Goal: Find specific page/section: Find specific page/section

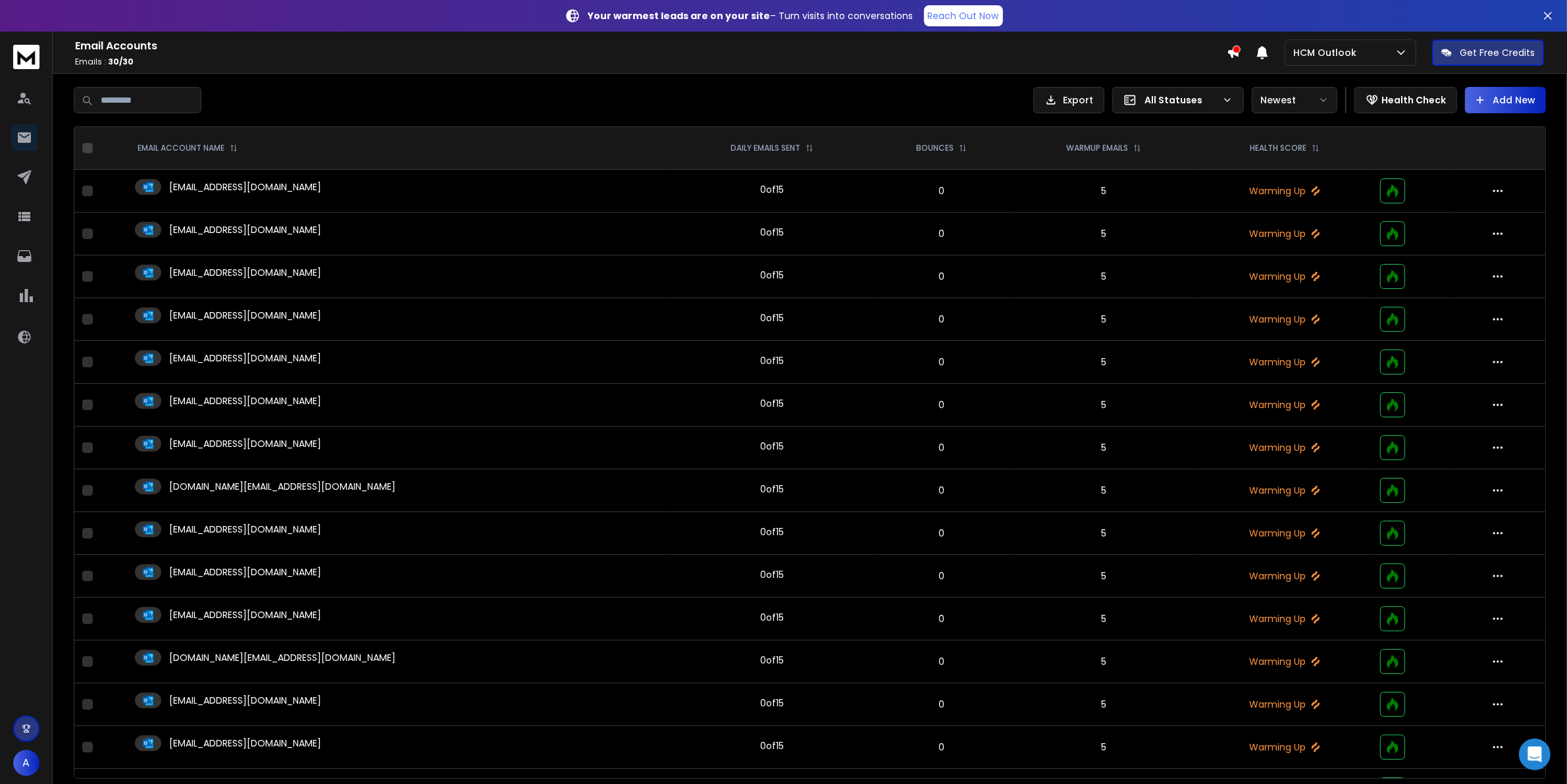
scroll to position [656, 0]
click at [672, 194] on td "0 of 15" at bounding box center [772, 187] width 201 height 35
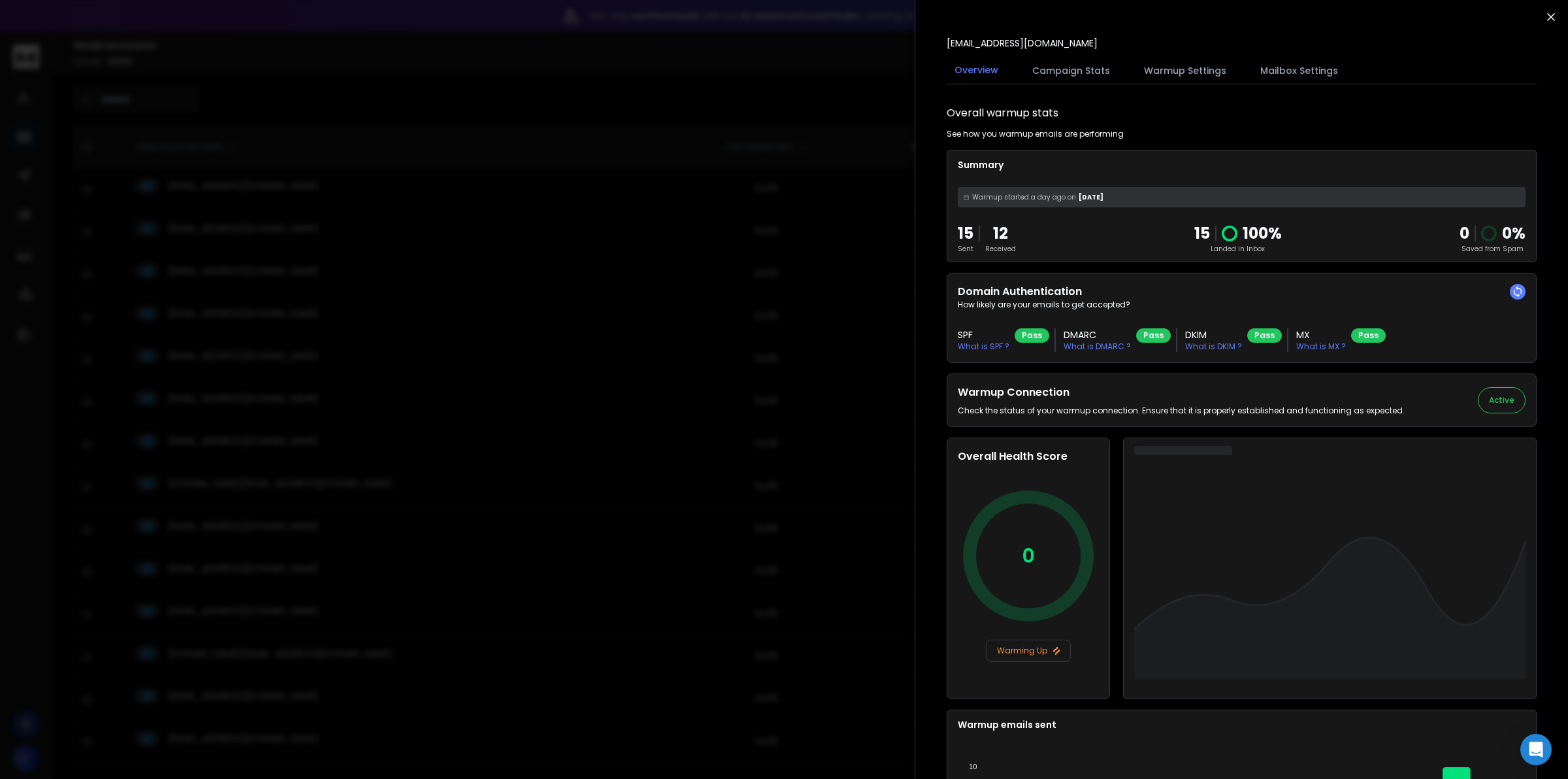
click at [1548, 18] on icon "button" at bounding box center [1552, 17] width 7 height 7
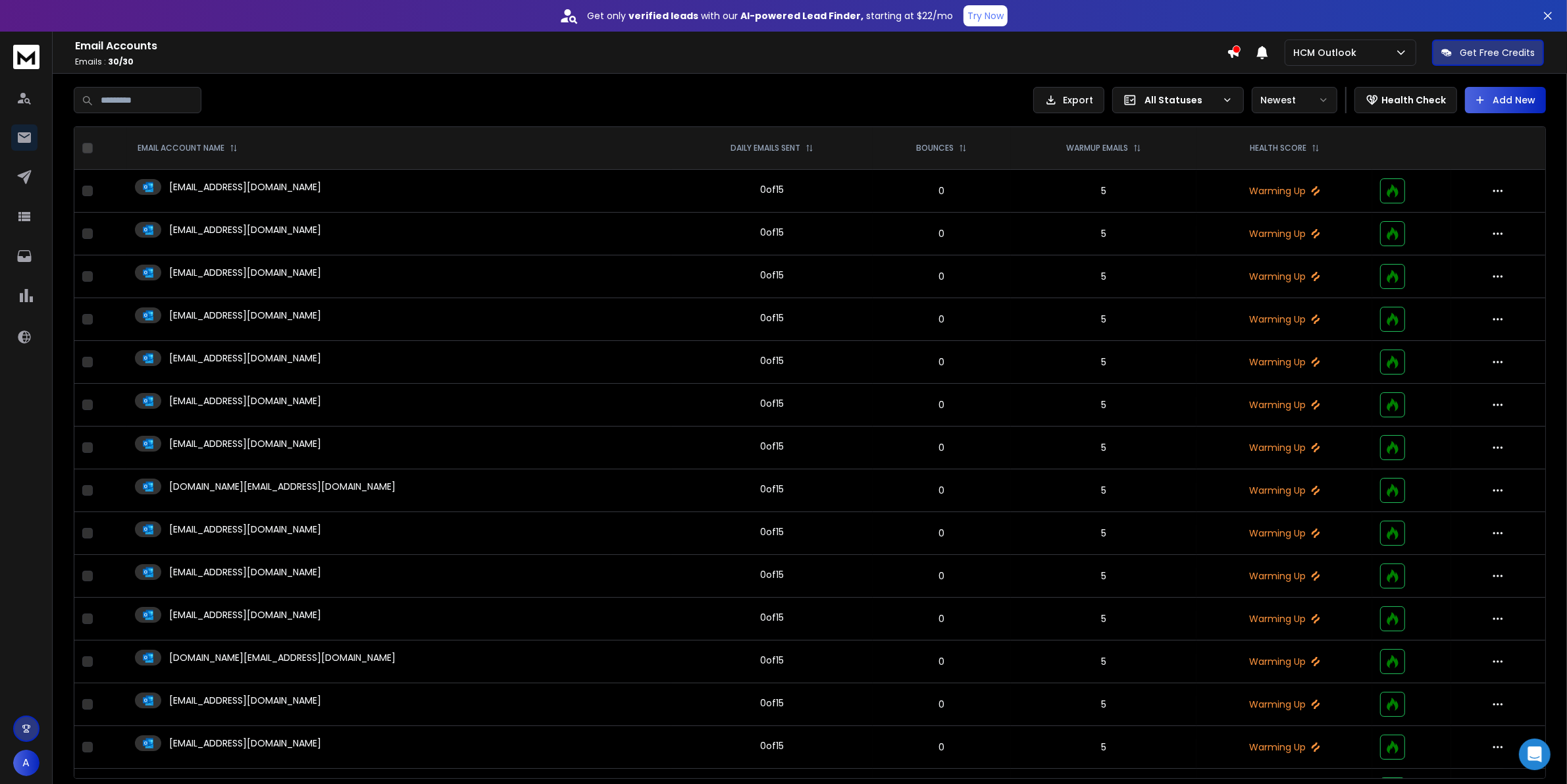
scroll to position [689, 0]
click at [810, 696] on td "0 of 15" at bounding box center [772, 700] width 201 height 35
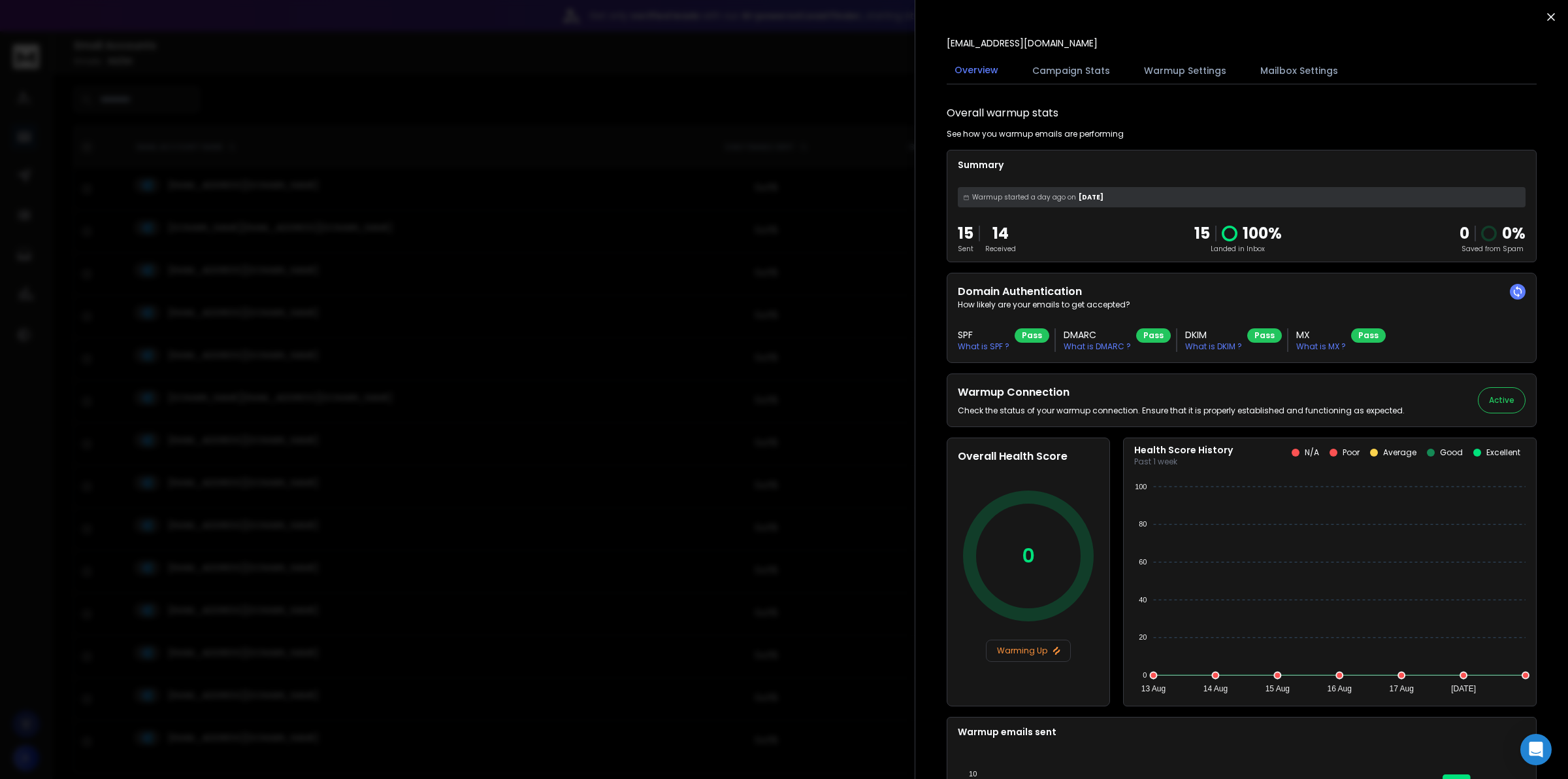
click at [1548, 15] on icon "button" at bounding box center [1552, 17] width 7 height 7
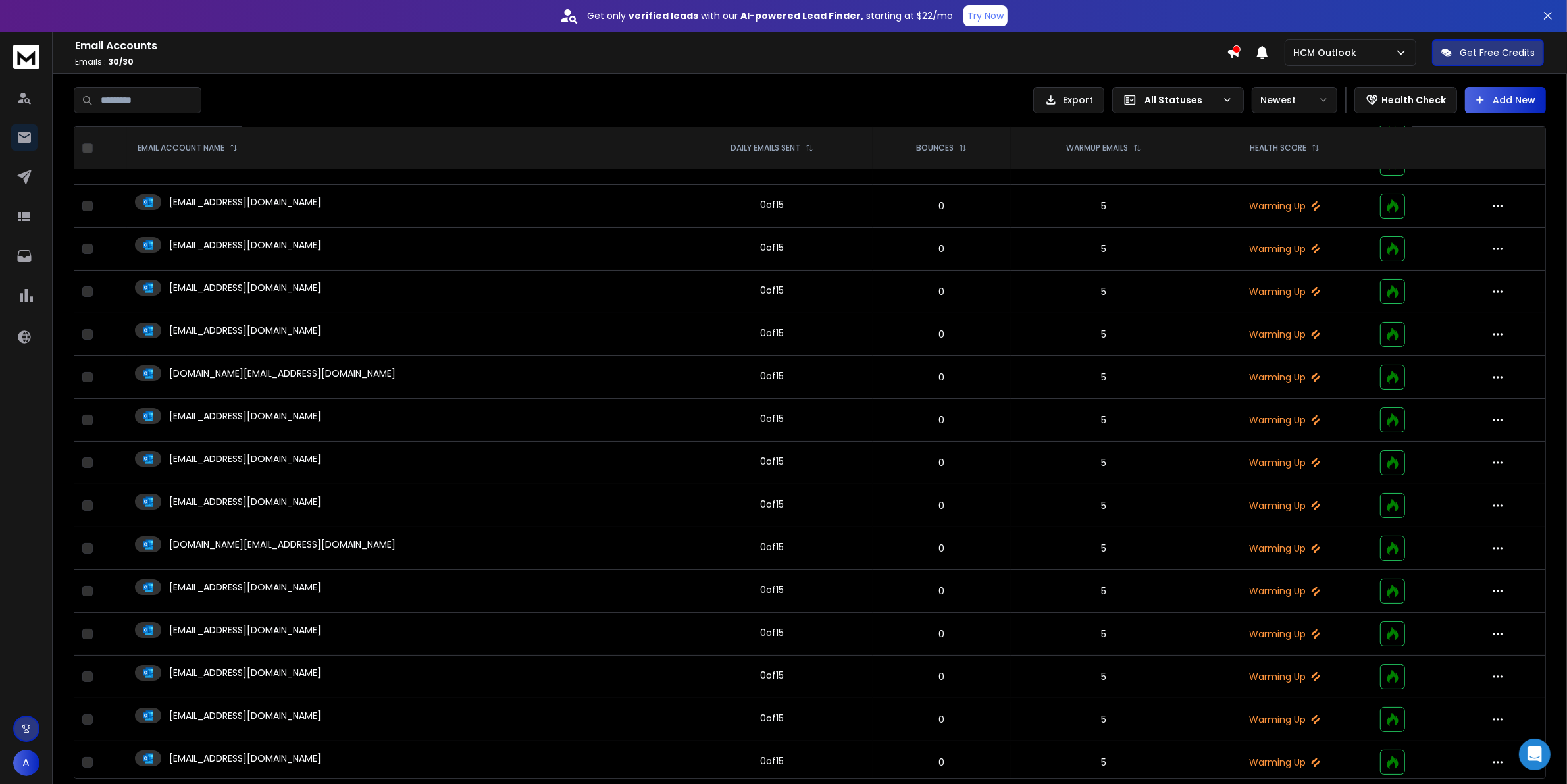
scroll to position [0, 0]
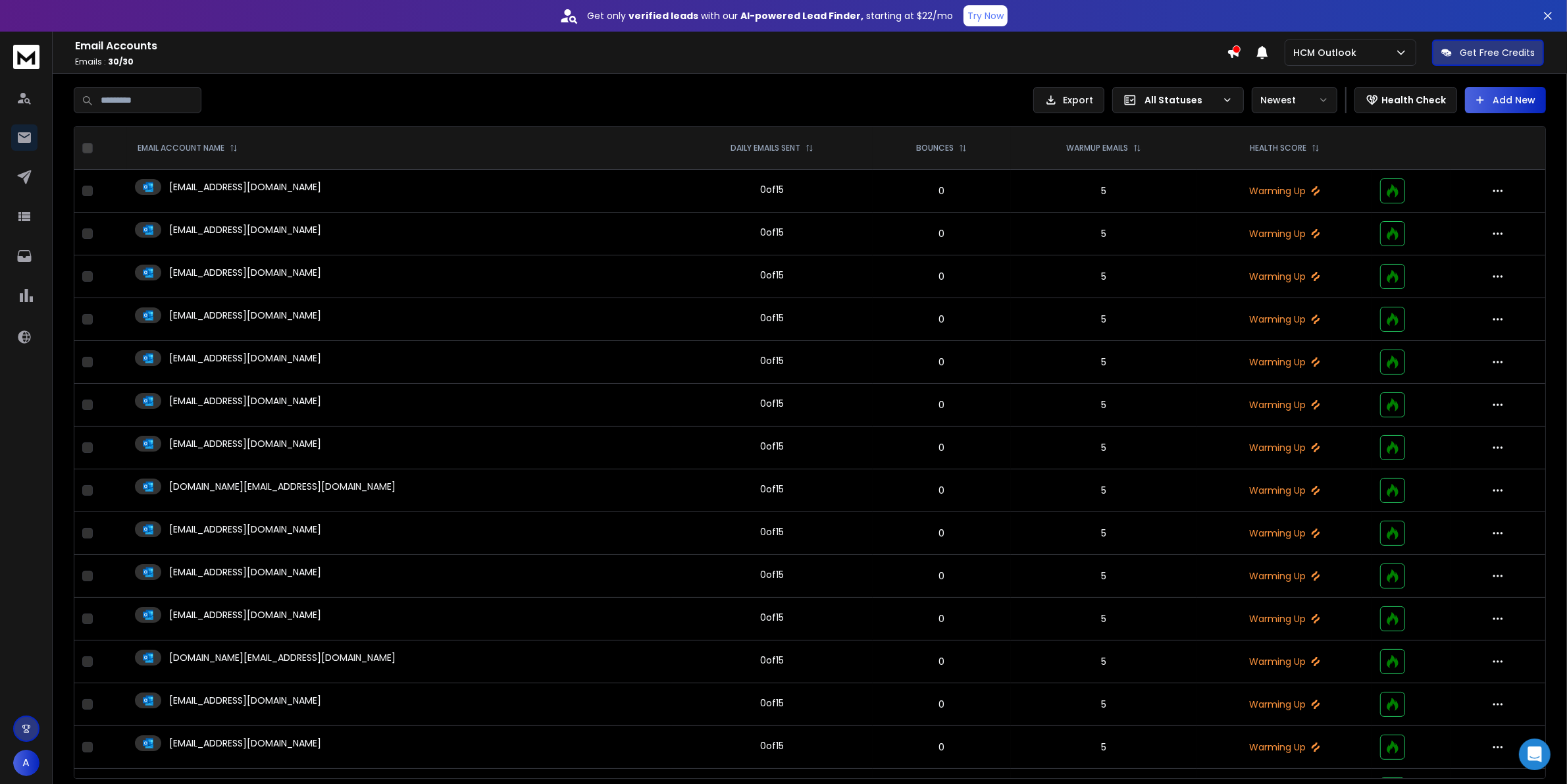
click at [672, 407] on td "0 of 15" at bounding box center [772, 401] width 201 height 35
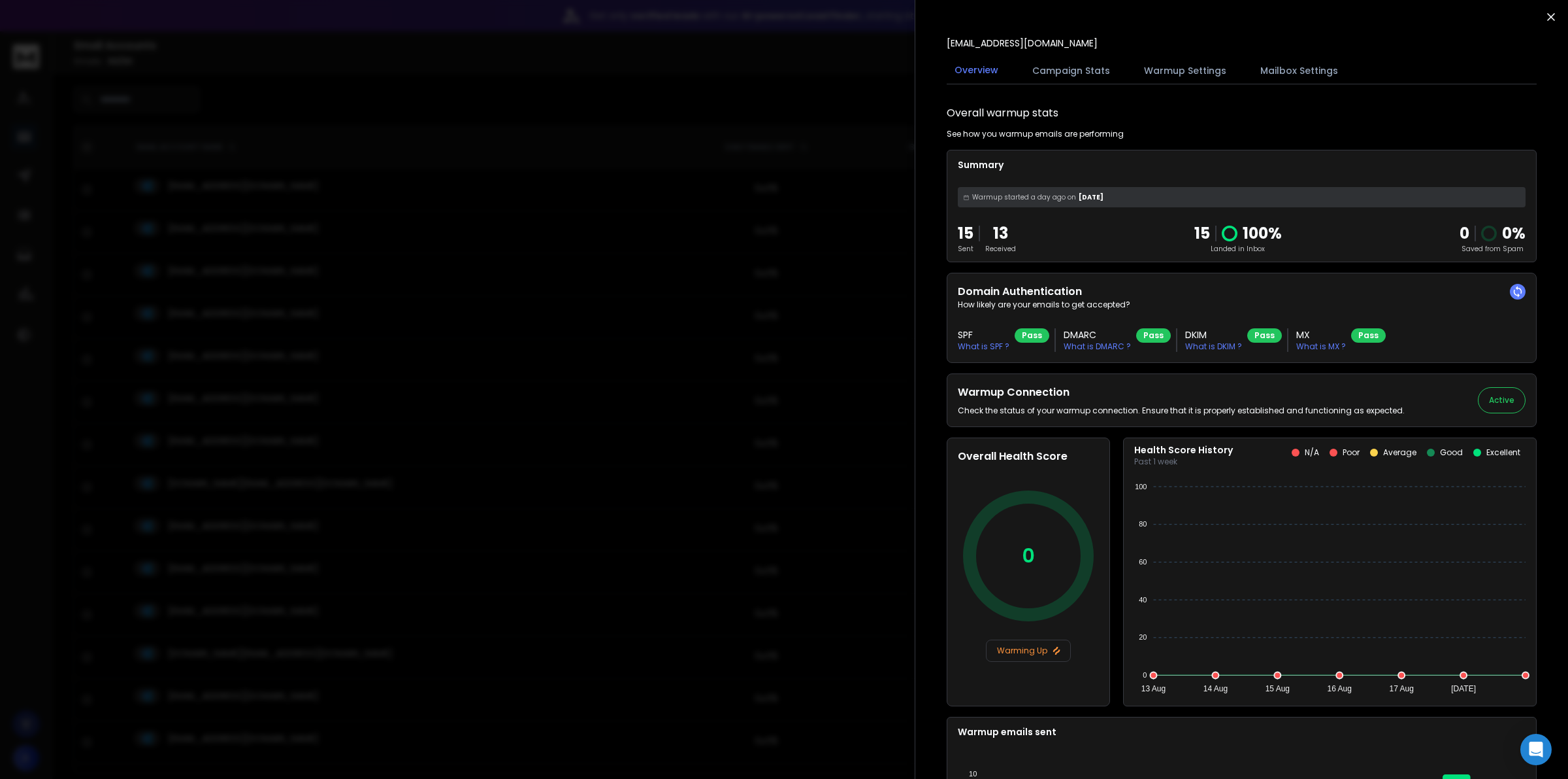
click at [1548, 15] on icon "button" at bounding box center [1552, 17] width 7 height 7
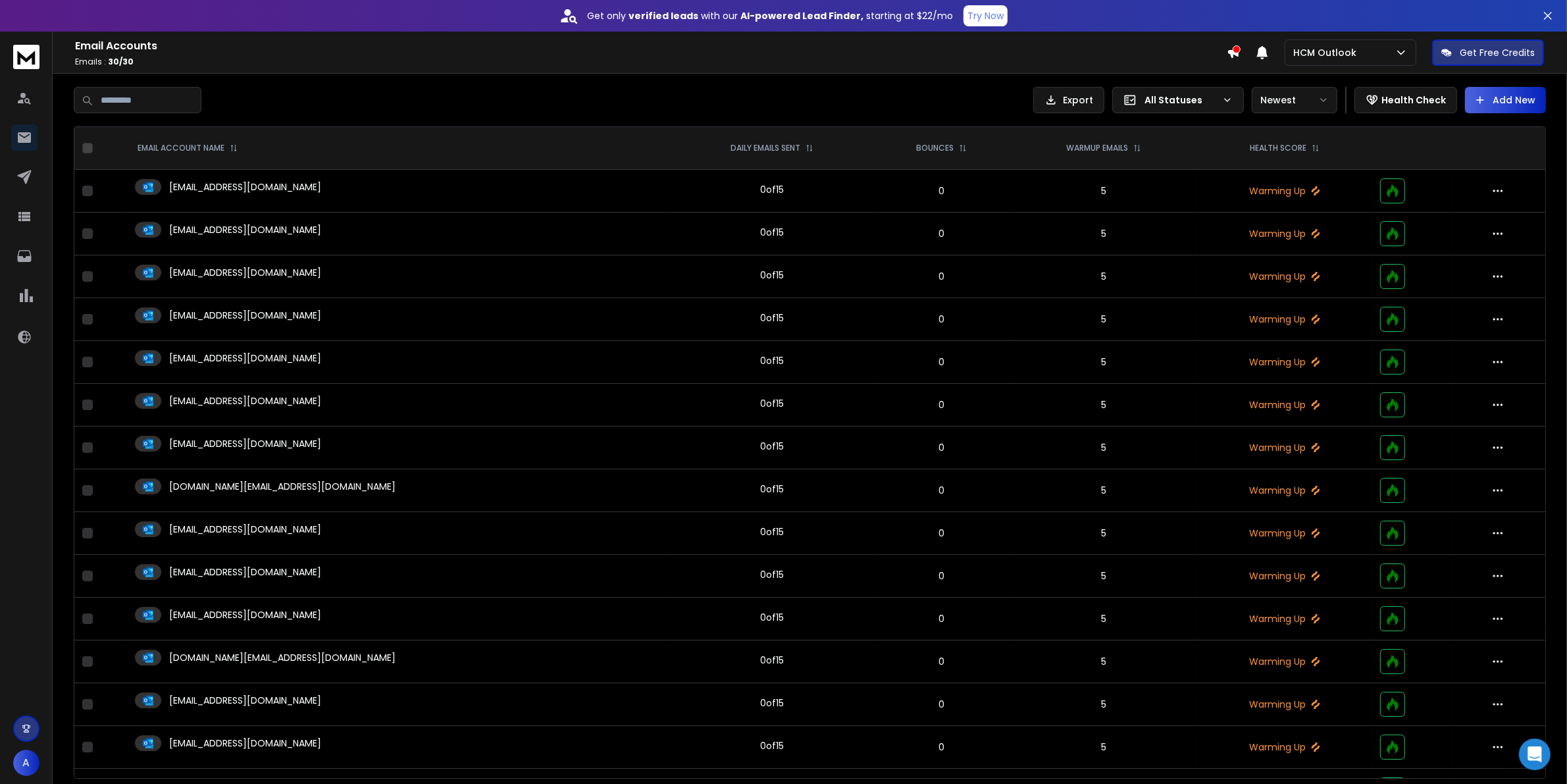
scroll to position [689, 0]
click at [933, 635] on td "0" at bounding box center [942, 618] width 139 height 43
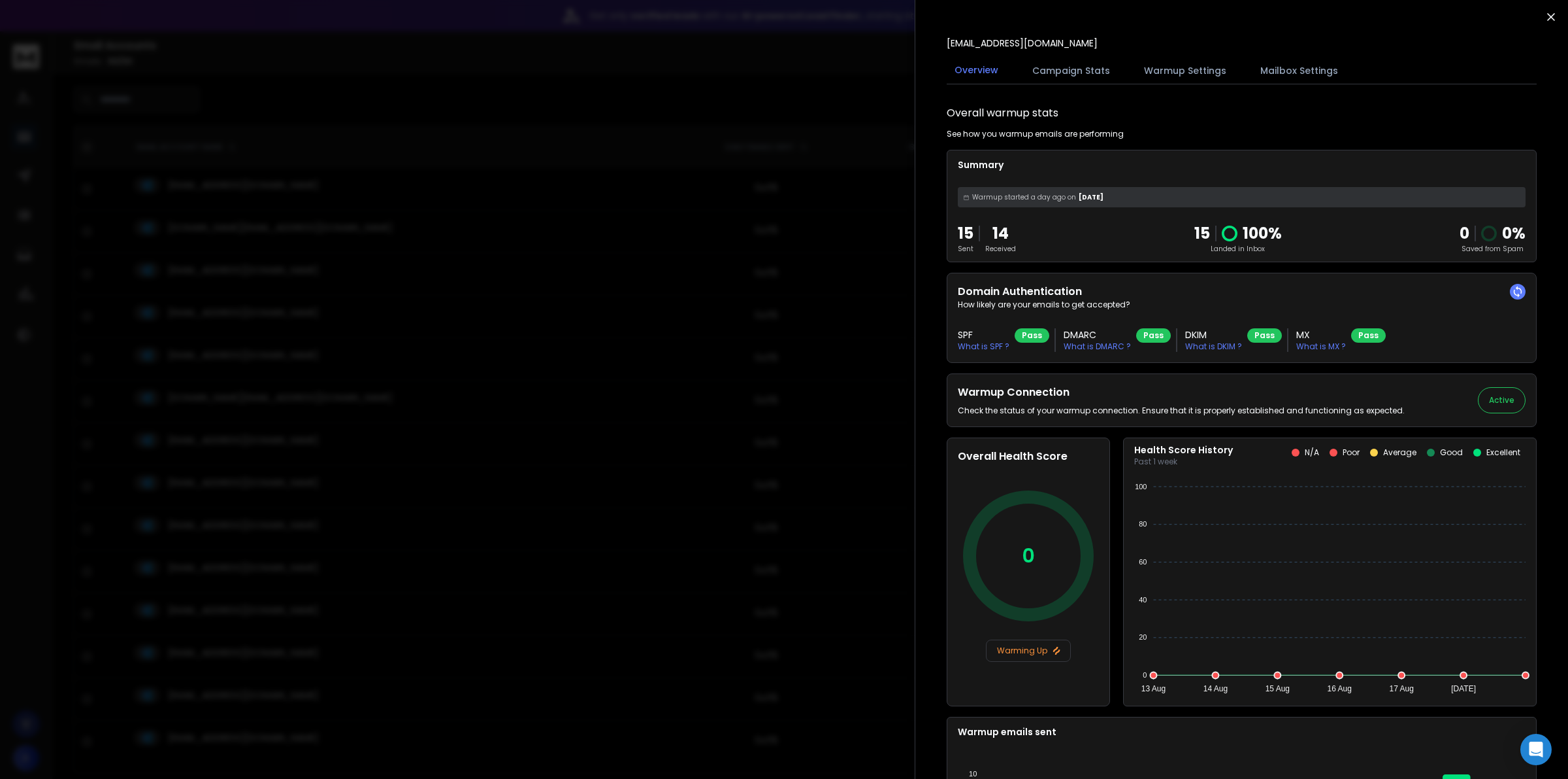
click at [1550, 20] on icon "button" at bounding box center [1552, 17] width 7 height 7
